Goal: Navigation & Orientation: Find specific page/section

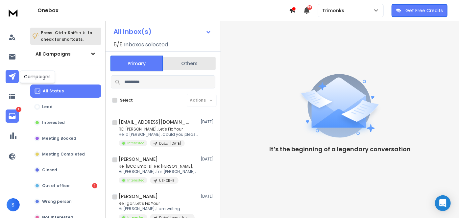
click at [15, 77] on icon at bounding box center [12, 77] width 8 height 8
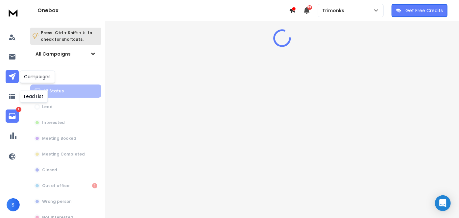
click at [16, 75] on icon at bounding box center [12, 77] width 8 height 8
